Goal: Navigation & Orientation: Find specific page/section

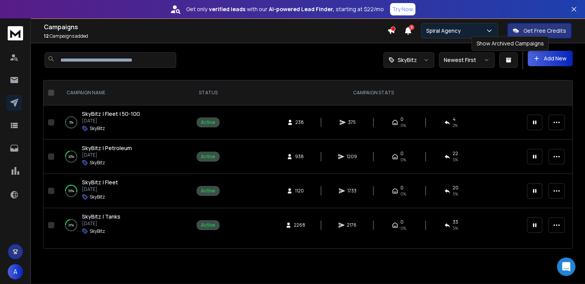
click at [486, 35] on button "Spiral Agency" at bounding box center [459, 30] width 77 height 15
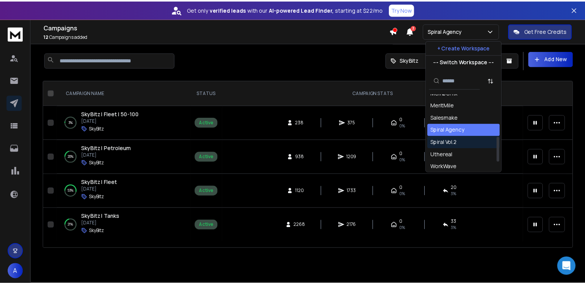
scroll to position [119, 0]
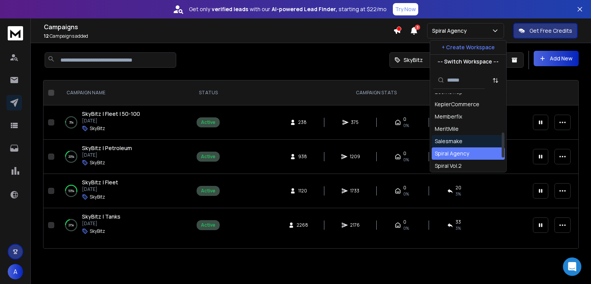
click at [449, 138] on div "Salesmake" at bounding box center [449, 141] width 28 height 8
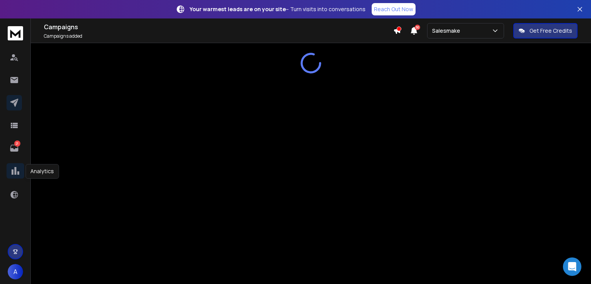
click at [15, 169] on icon at bounding box center [16, 171] width 8 height 8
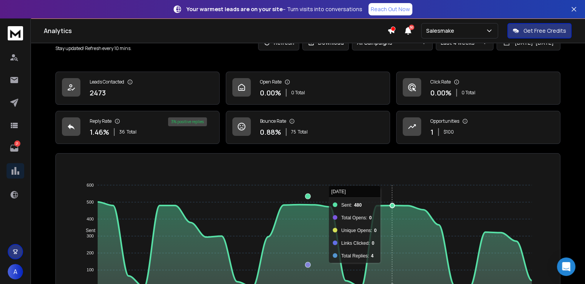
scroll to position [38, 0]
